Goal: Task Accomplishment & Management: Manage account settings

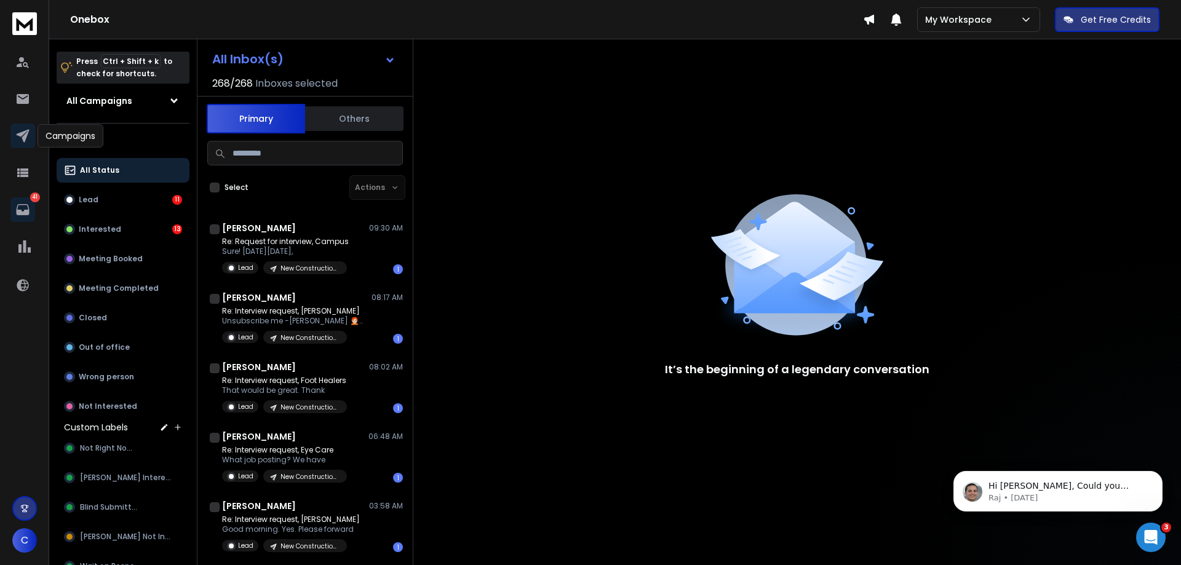
click at [23, 135] on icon at bounding box center [22, 136] width 15 height 15
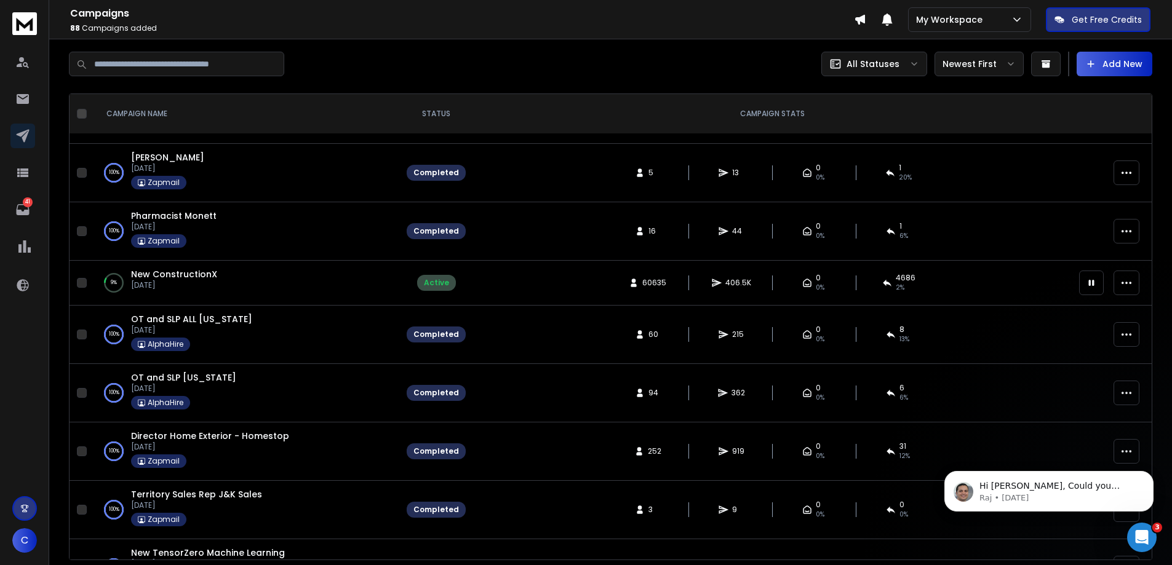
scroll to position [1538, 0]
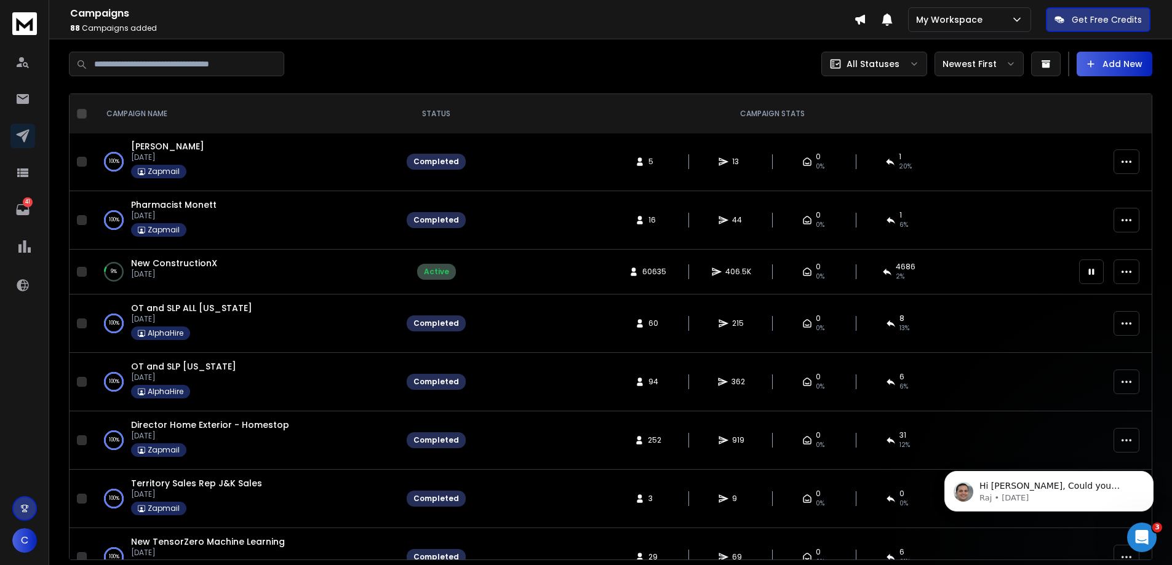
click at [274, 264] on div "9 % New ConstructionX [DATE]" at bounding box center [245, 272] width 283 height 30
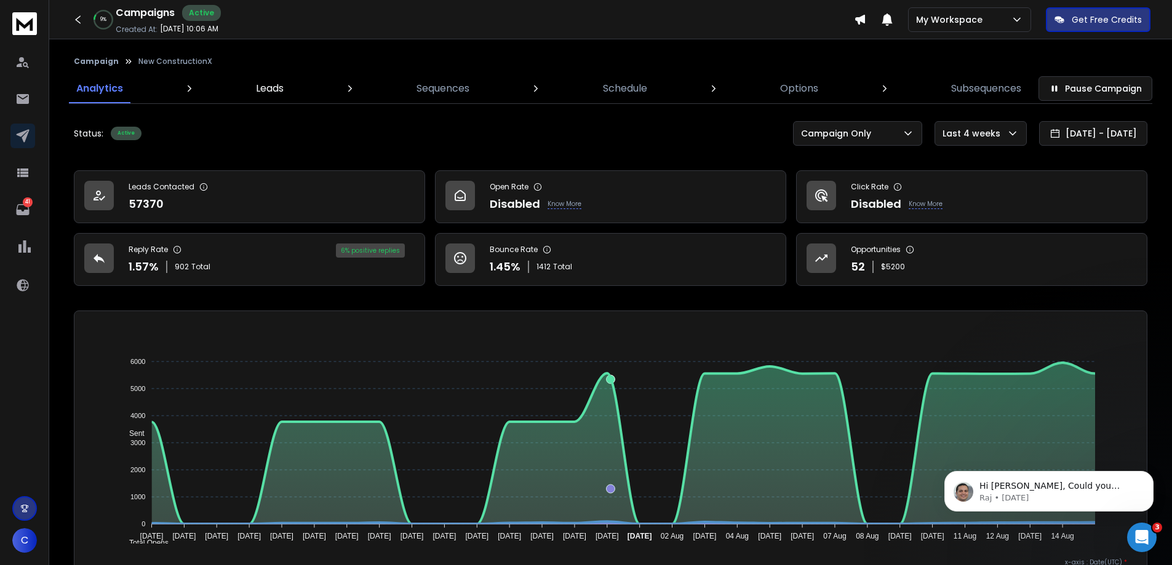
click at [256, 94] on p "Leads" at bounding box center [270, 88] width 28 height 15
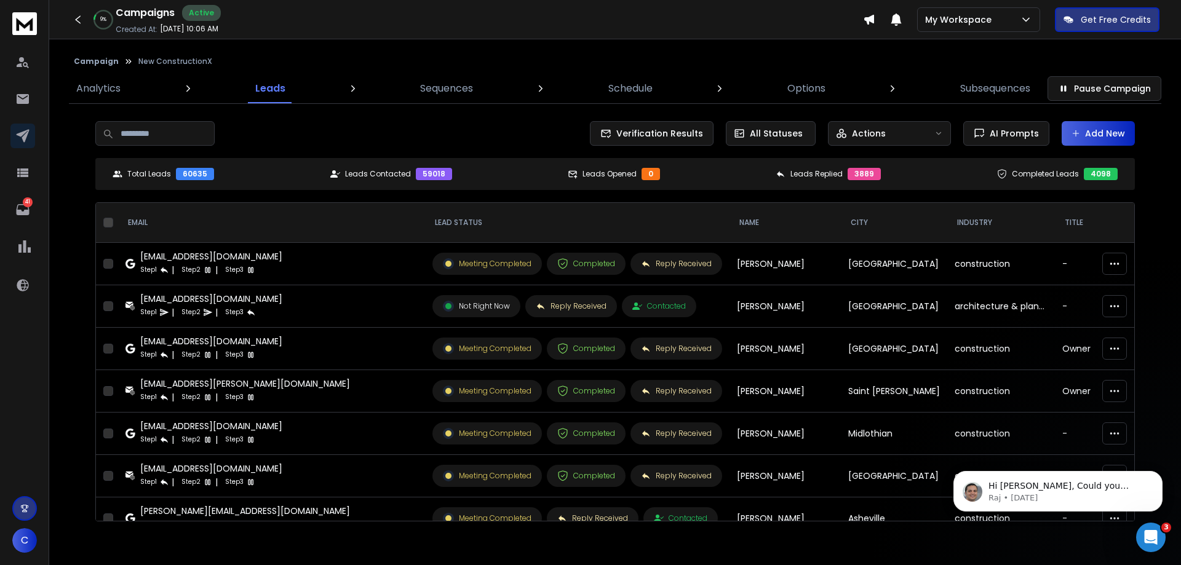
click at [1084, 145] on button "Add New" at bounding box center [1098, 133] width 73 height 25
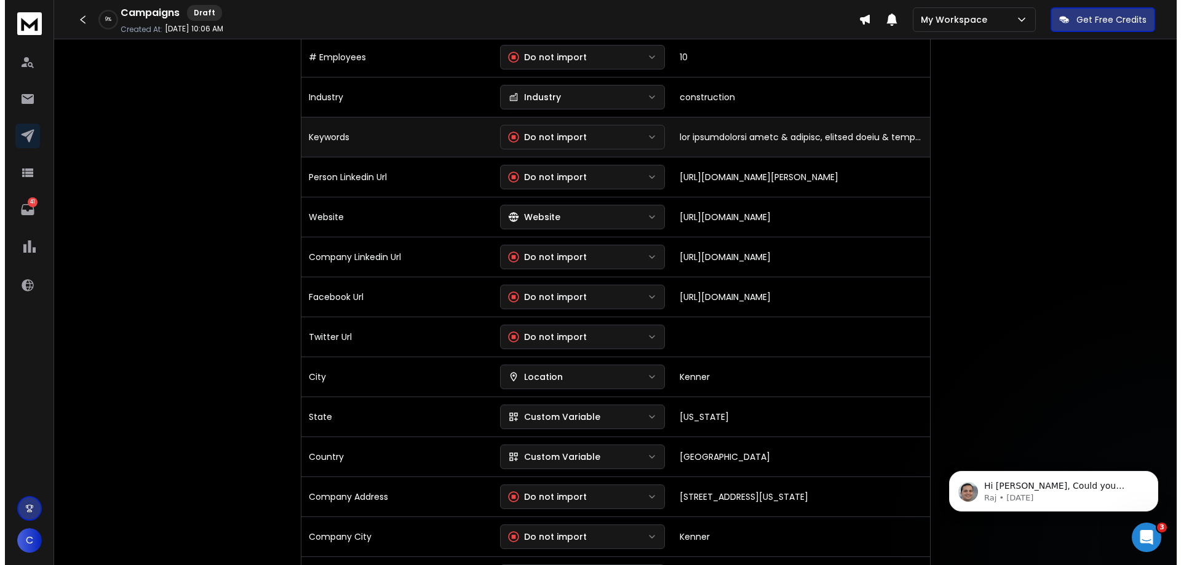
scroll to position [1107, 0]
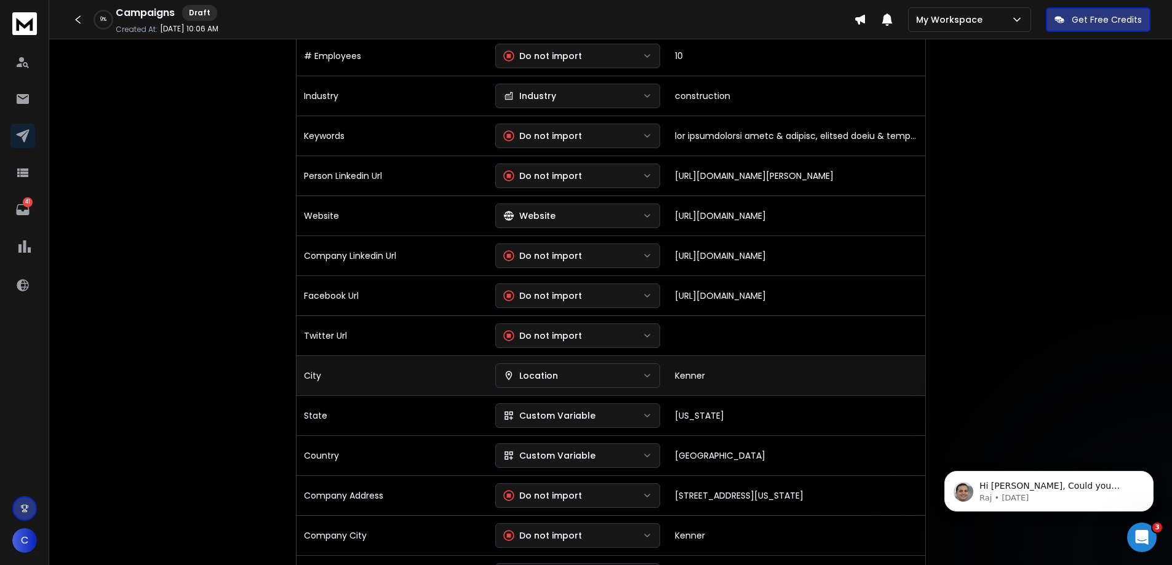
click at [595, 364] on button "Location" at bounding box center [577, 376] width 165 height 25
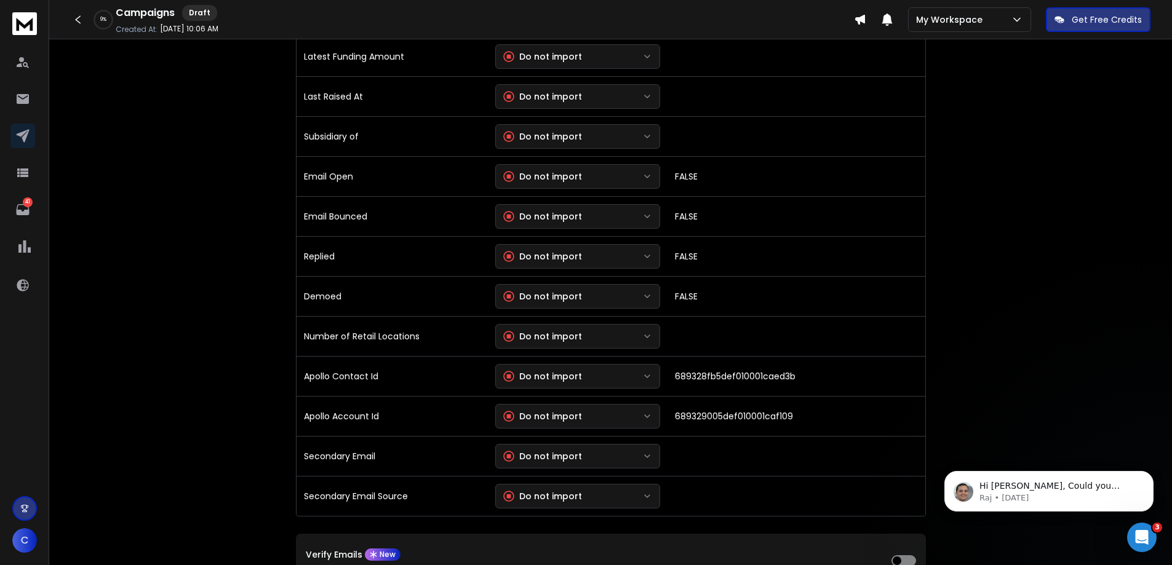
scroll to position [2024, 0]
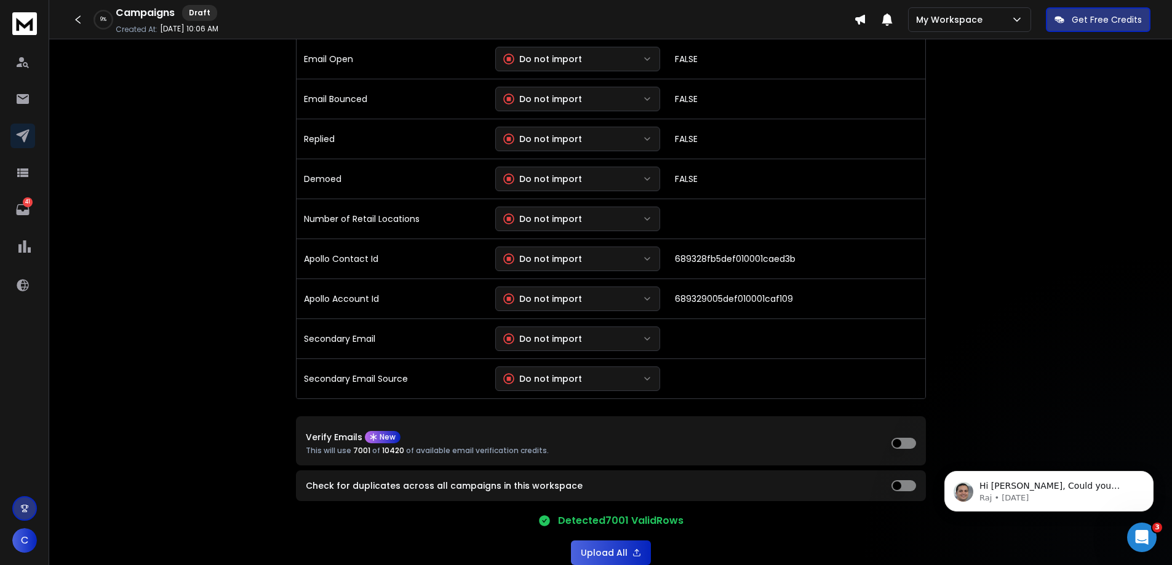
click at [622, 541] on button "Upload All" at bounding box center [611, 553] width 80 height 25
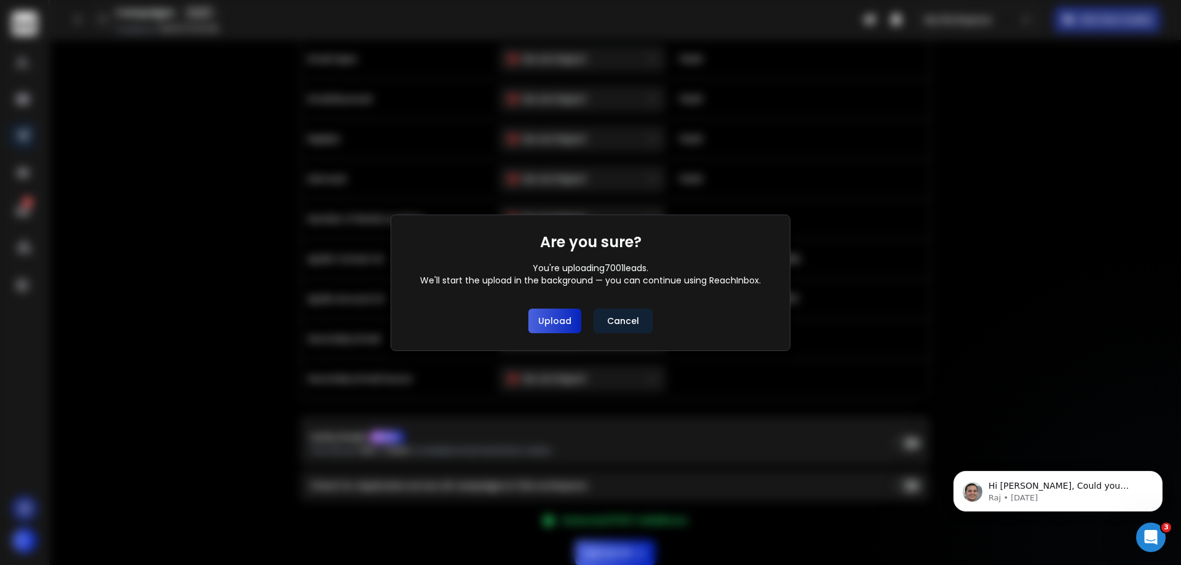
click at [558, 320] on button "Upload" at bounding box center [554, 321] width 53 height 25
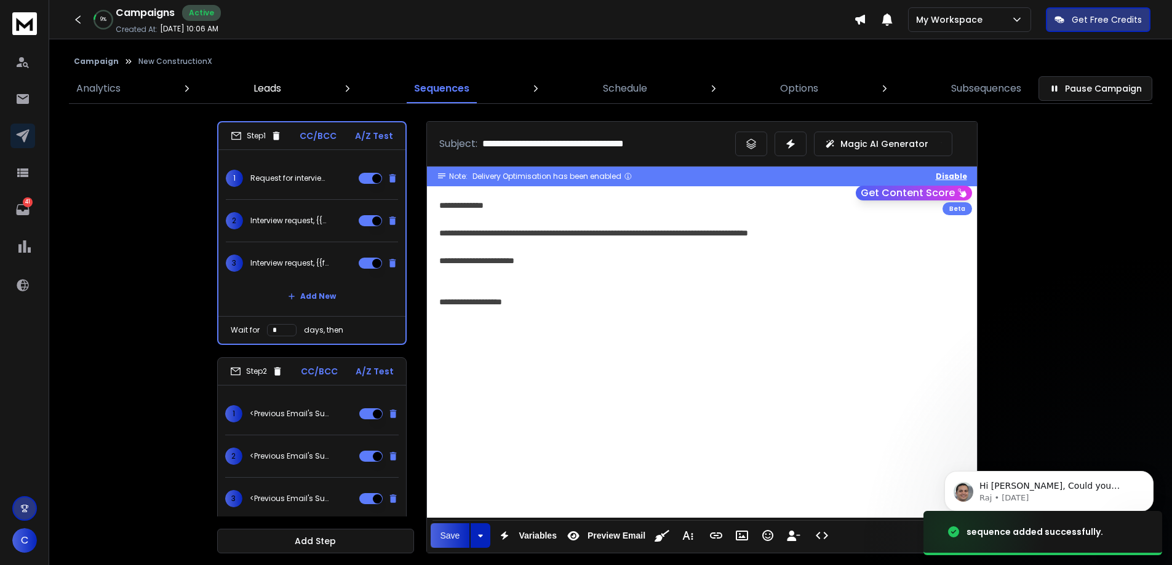
click at [257, 87] on p "Leads" at bounding box center [267, 88] width 28 height 15
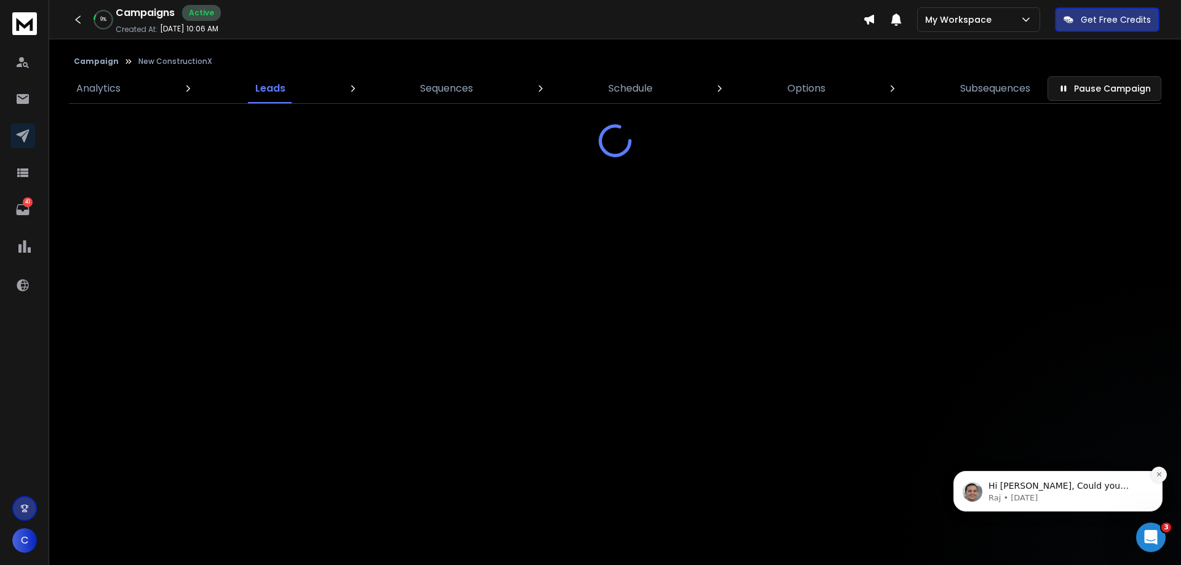
click at [1157, 479] on button "Dismiss notification" at bounding box center [1159, 475] width 16 height 16
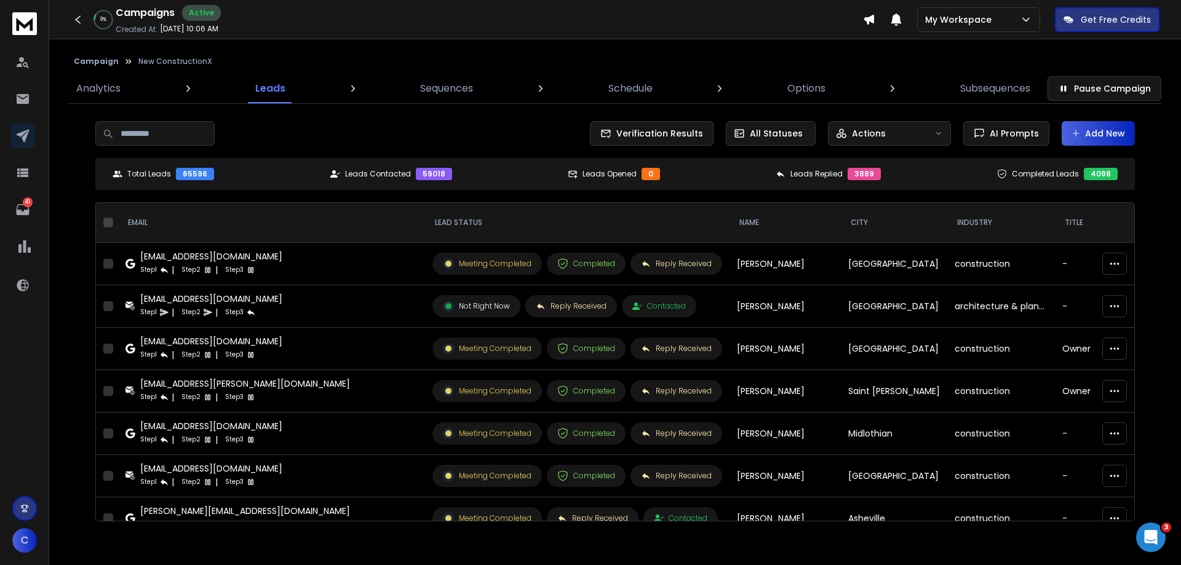
click at [1091, 135] on button "Add New" at bounding box center [1098, 133] width 73 height 25
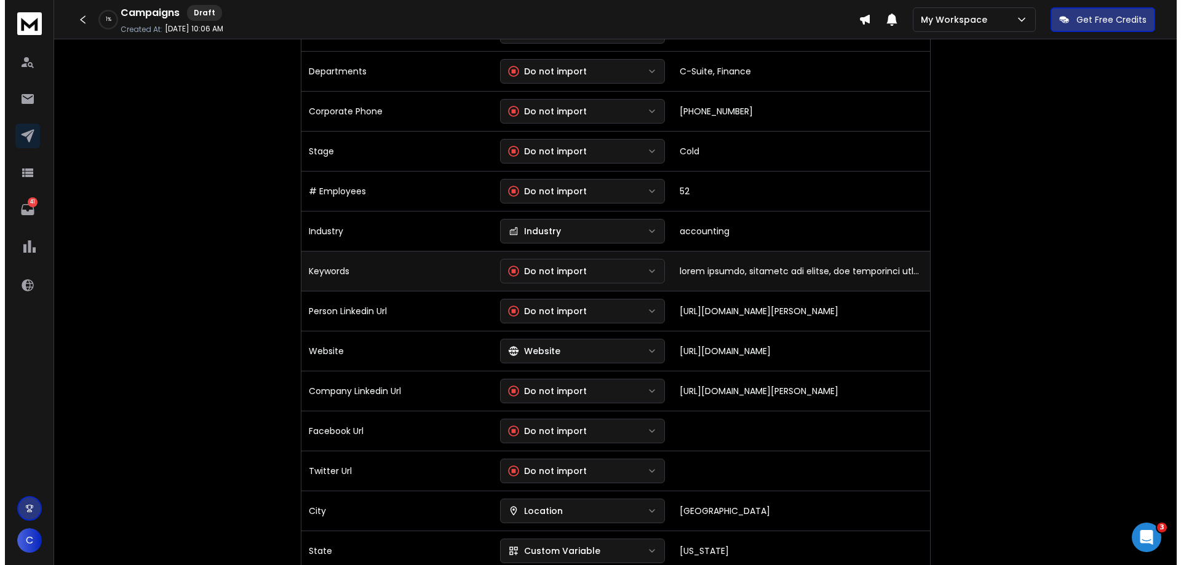
scroll to position [800, 0]
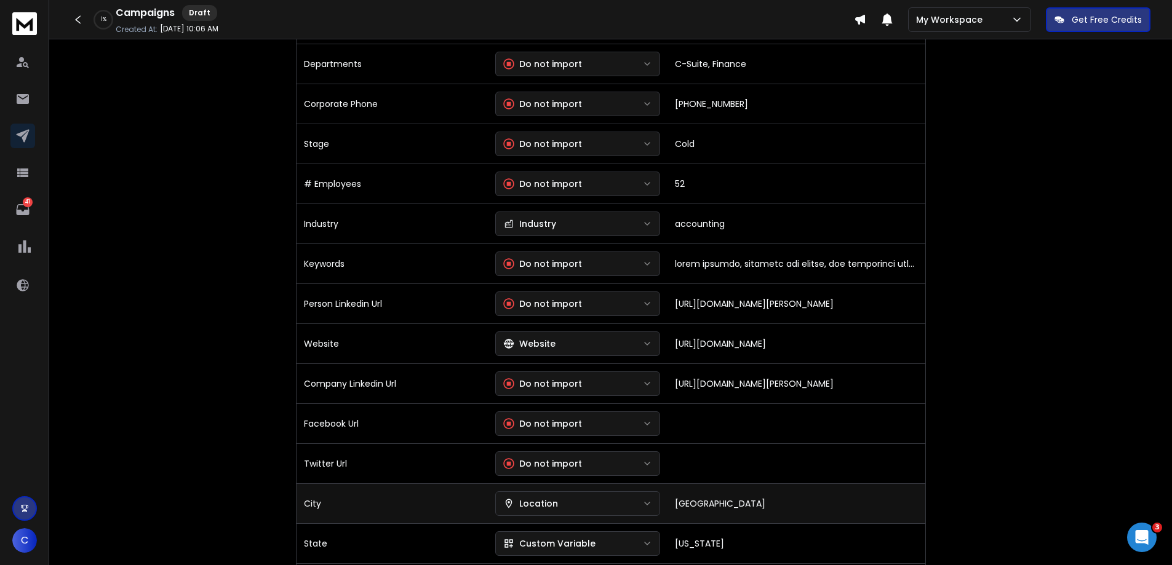
click at [564, 497] on button "Location" at bounding box center [577, 503] width 165 height 25
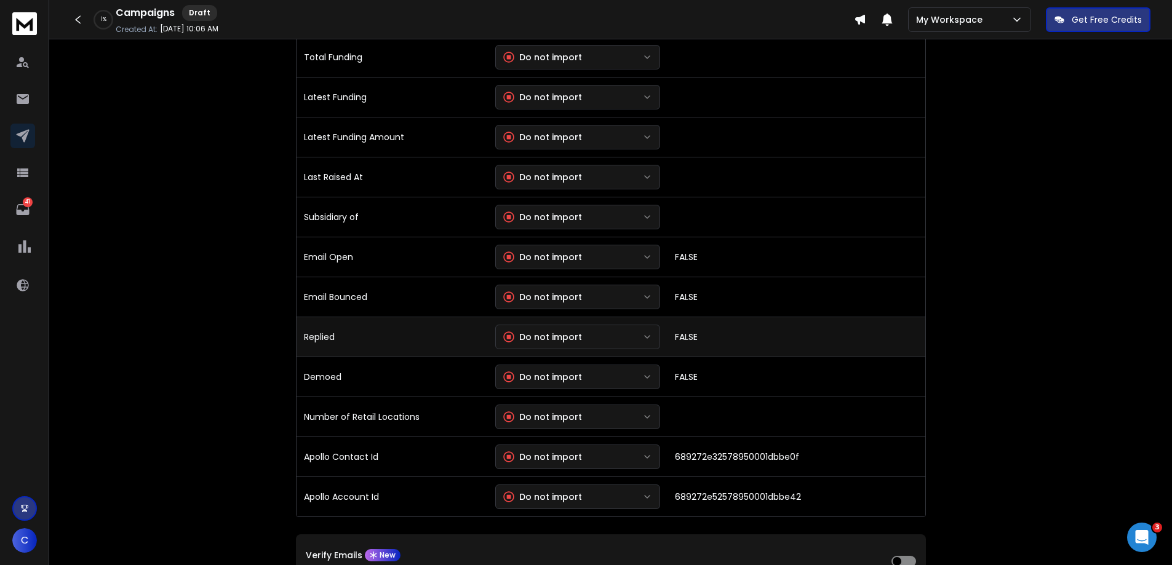
scroll to position [1784, 0]
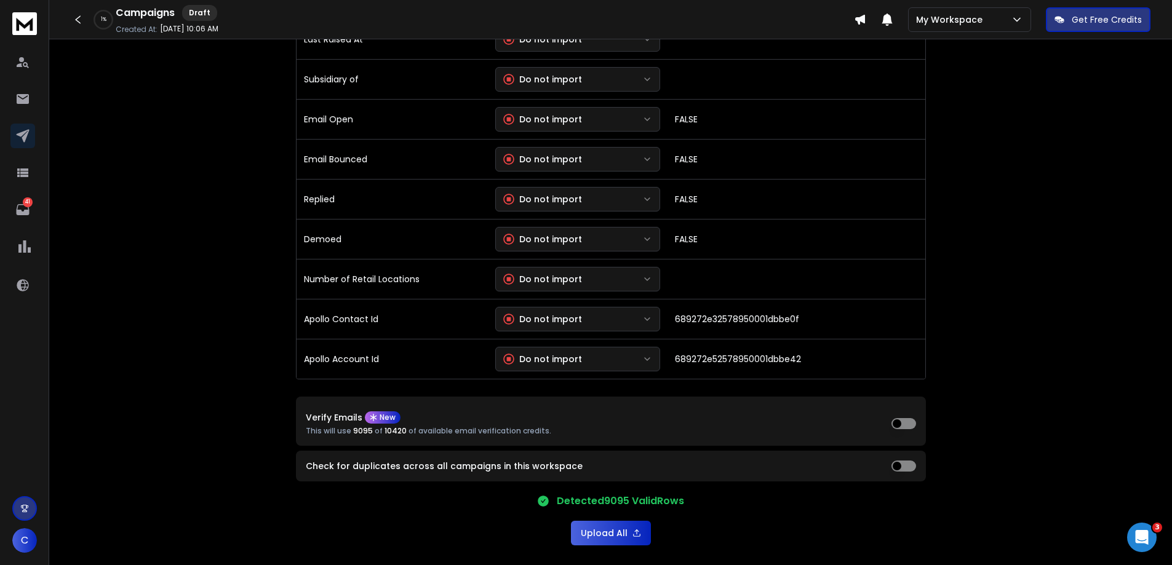
click at [591, 531] on button "Upload All" at bounding box center [611, 533] width 80 height 25
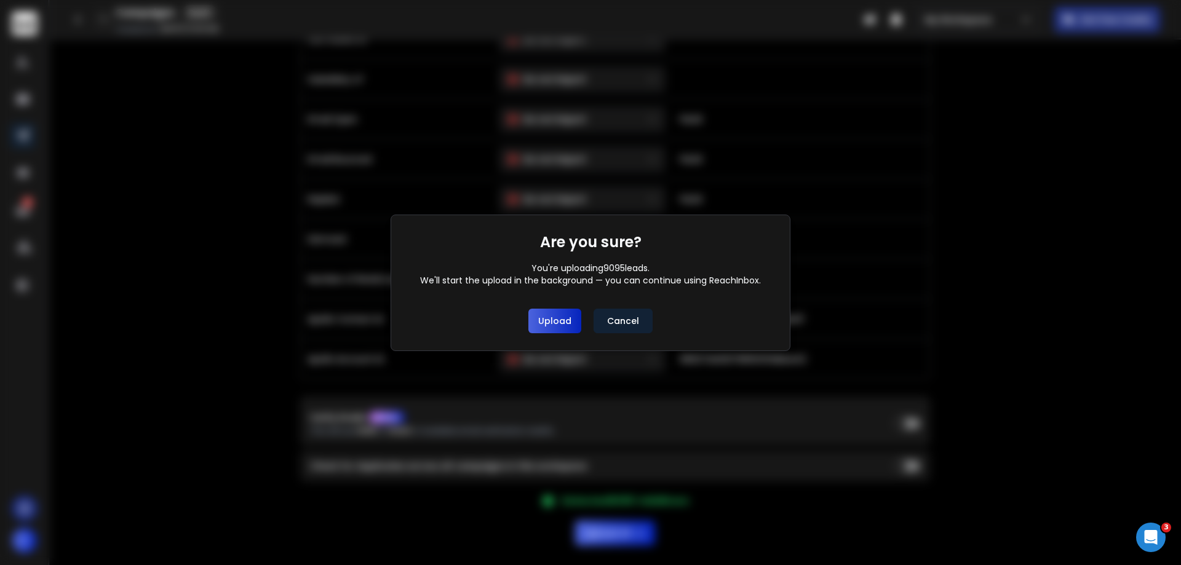
click at [555, 331] on button "Upload" at bounding box center [554, 321] width 53 height 25
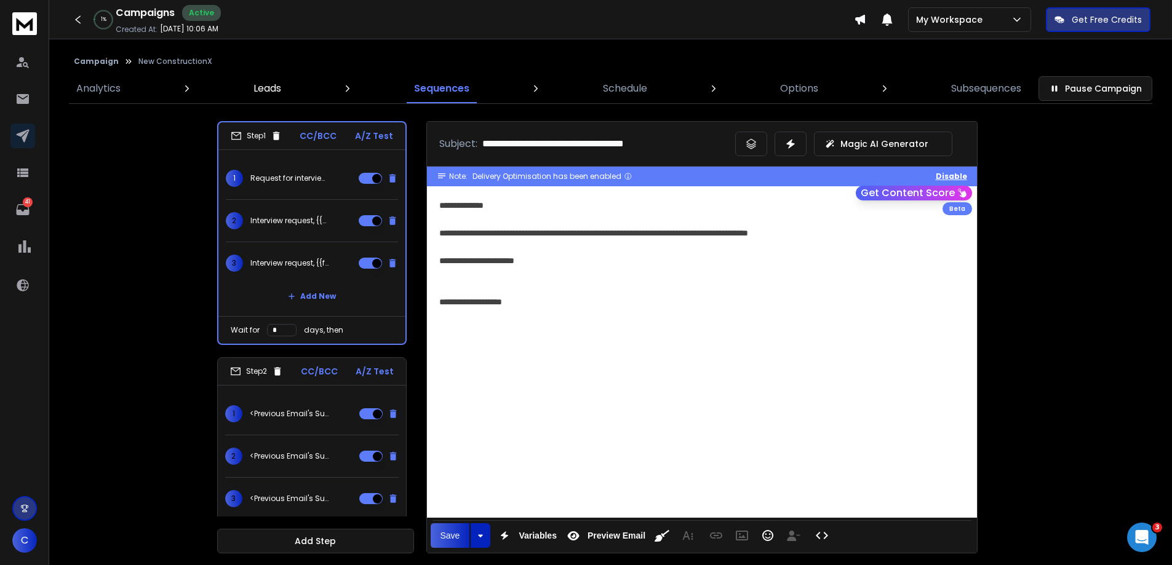
click at [250, 87] on link "Leads" at bounding box center [267, 89] width 42 height 30
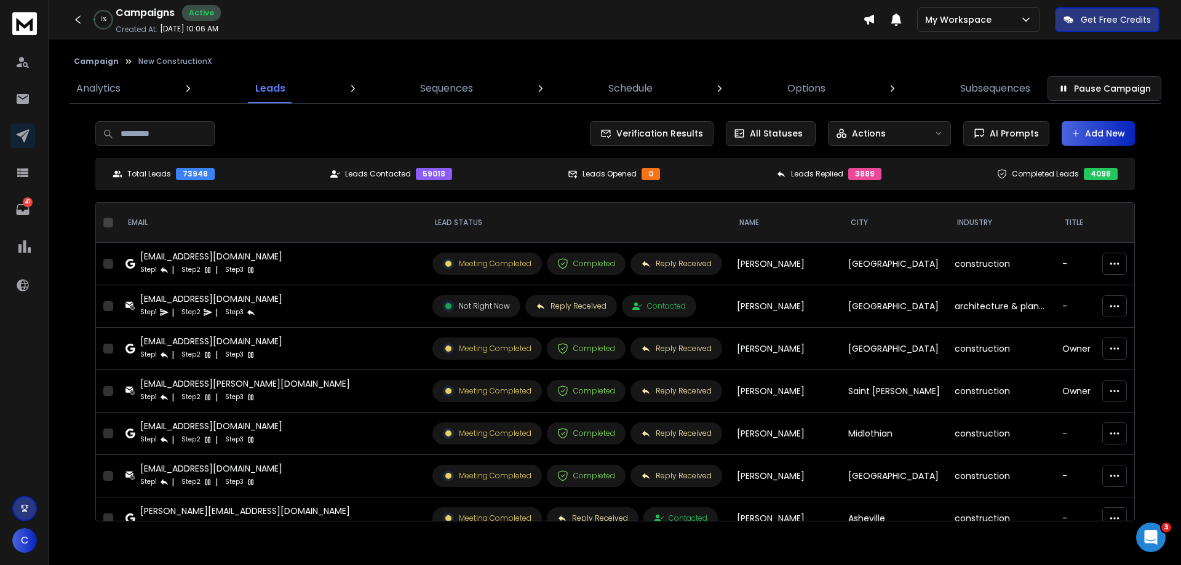
click at [1073, 138] on button "Add New" at bounding box center [1098, 133] width 73 height 25
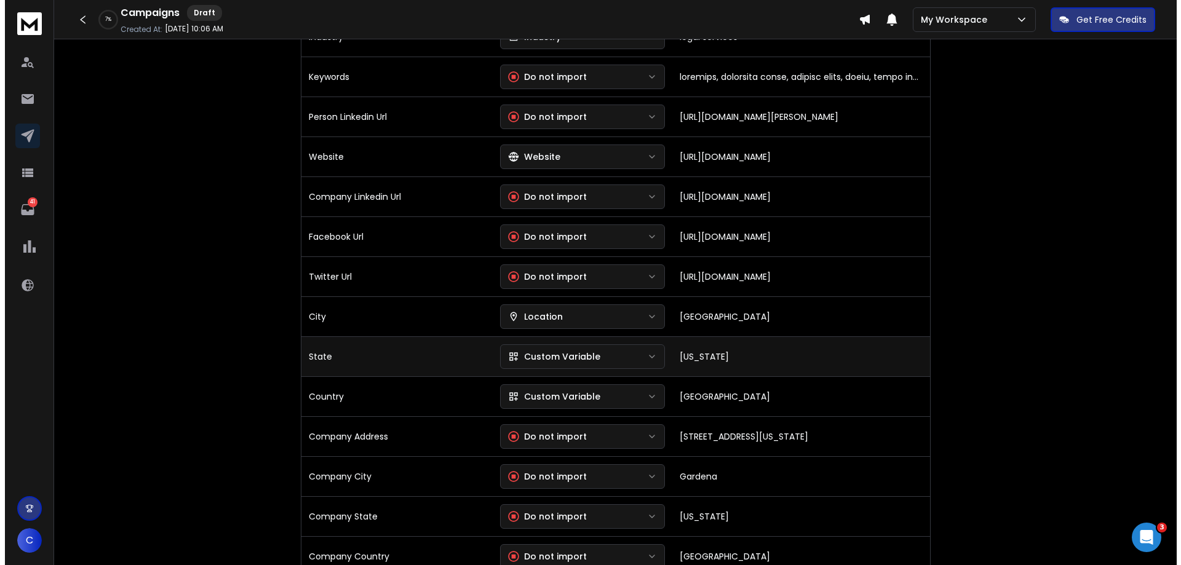
scroll to position [1107, 0]
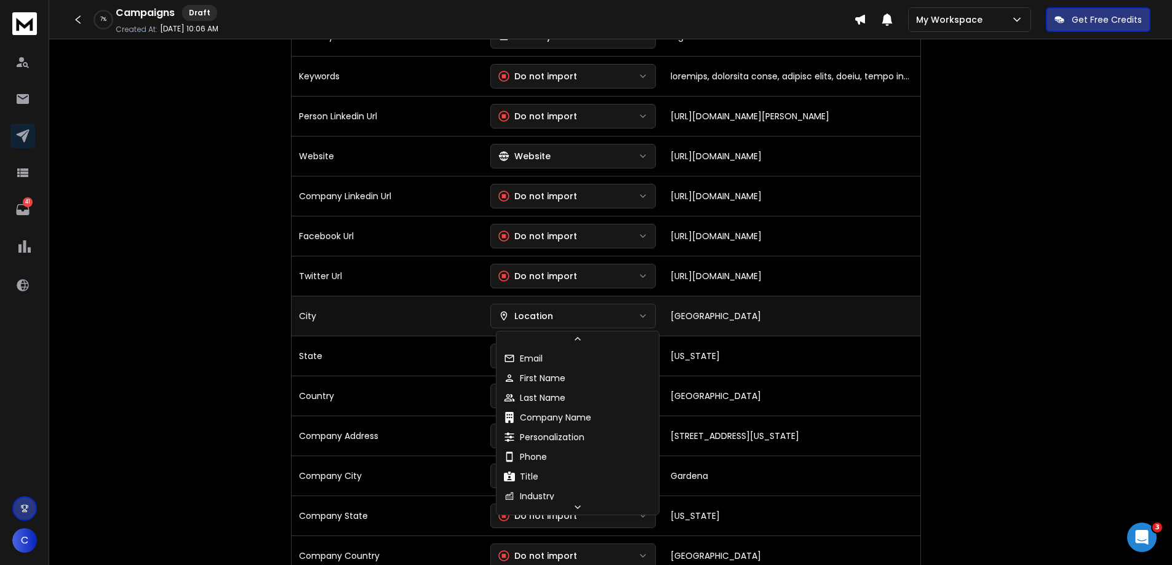
click at [573, 316] on button "Location" at bounding box center [572, 316] width 165 height 25
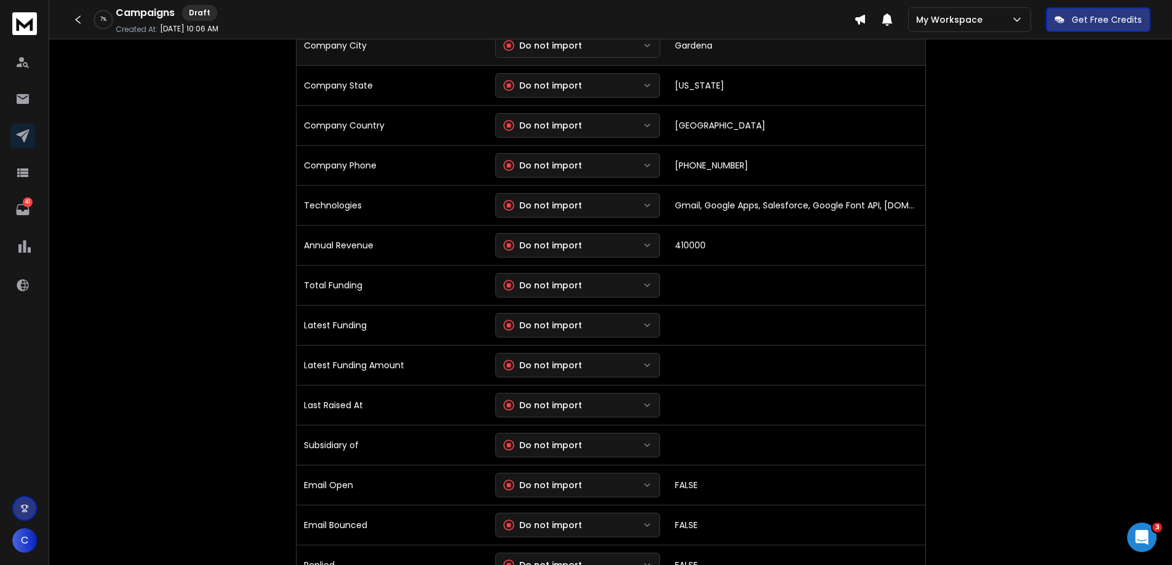
scroll to position [1904, 0]
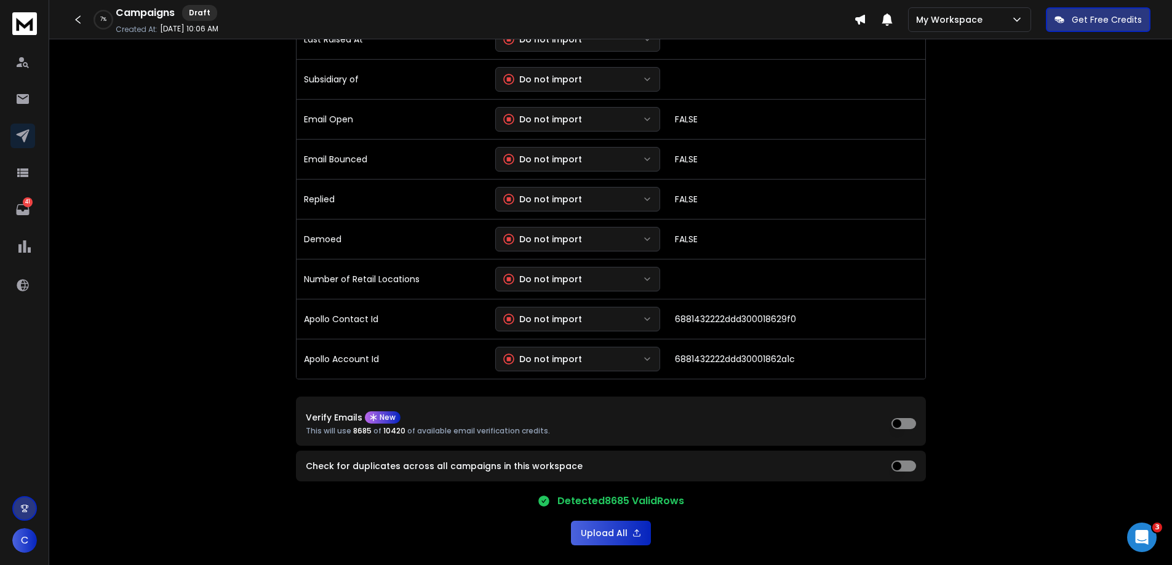
click at [608, 540] on button "Upload All" at bounding box center [611, 533] width 80 height 25
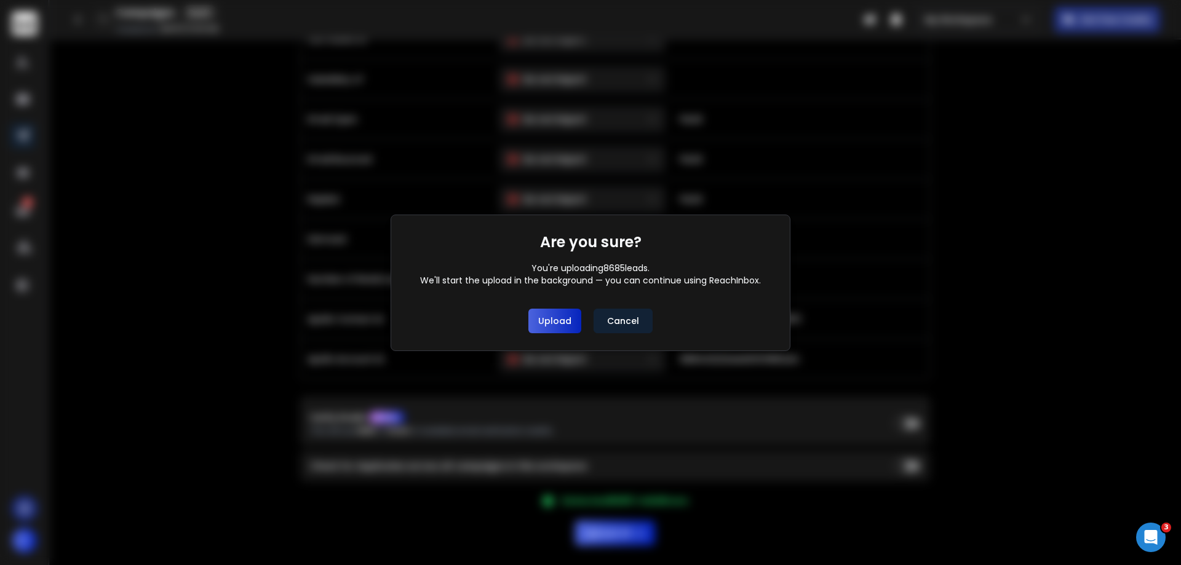
click at [560, 315] on button "Upload" at bounding box center [554, 321] width 53 height 25
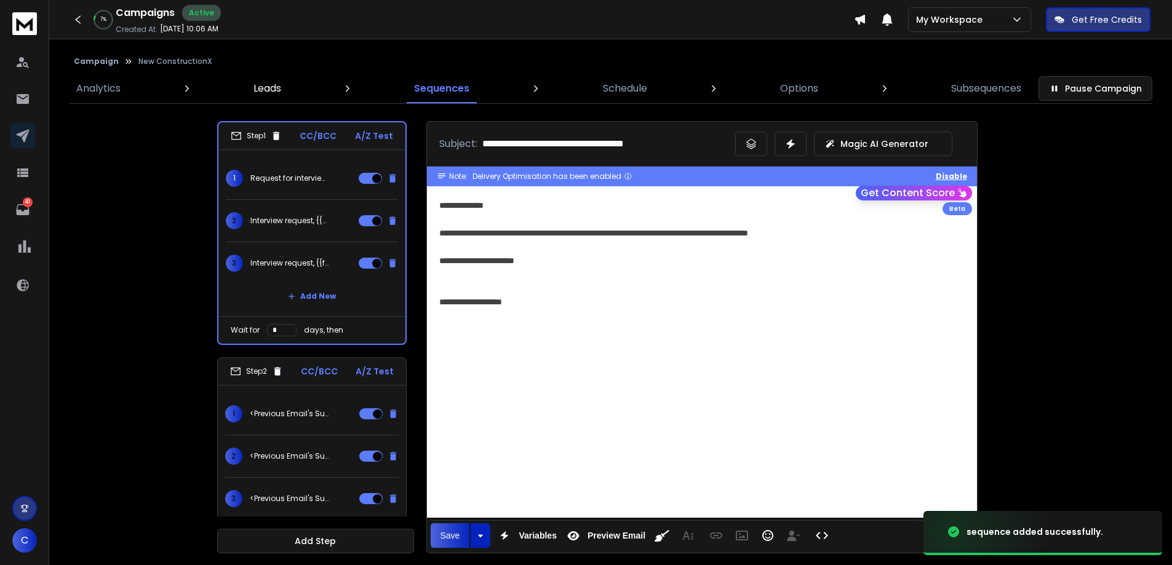
click at [262, 87] on p "Leads" at bounding box center [267, 88] width 28 height 15
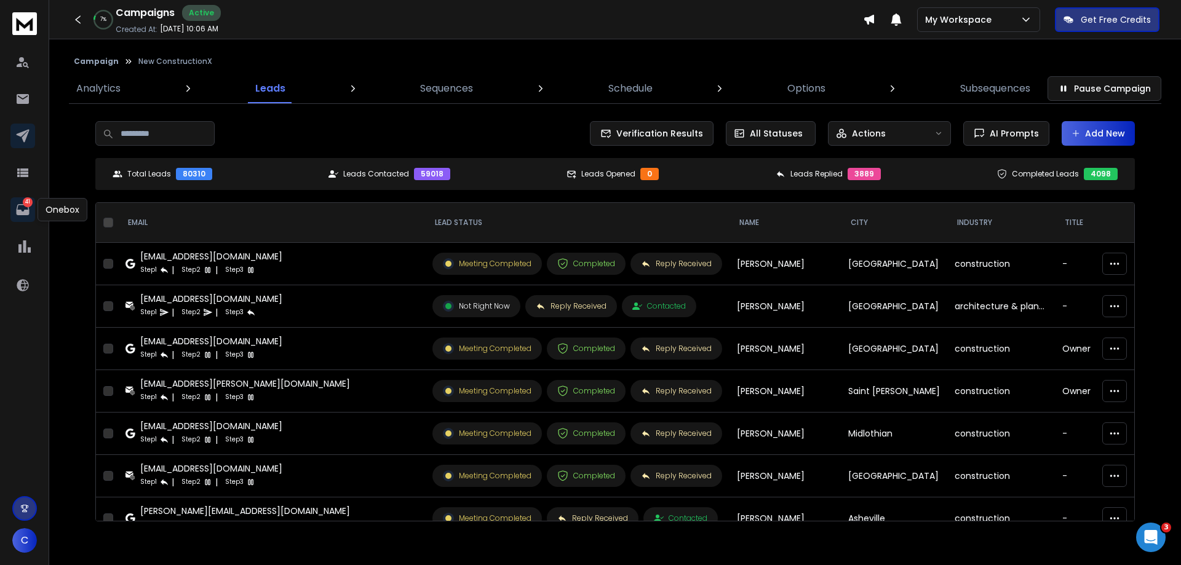
click at [29, 211] on icon at bounding box center [22, 209] width 13 height 11
